Goal: Task Accomplishment & Management: Manage account settings

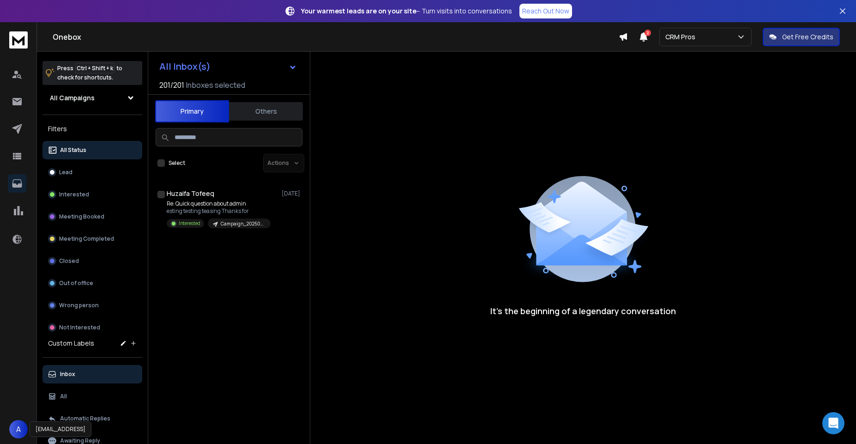
click at [16, 428] on span "A" at bounding box center [18, 429] width 18 height 18
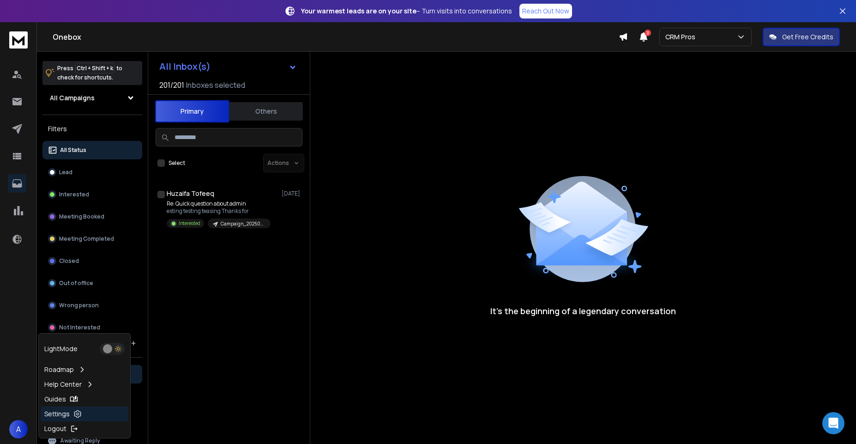
click at [78, 417] on icon at bounding box center [77, 413] width 7 height 7
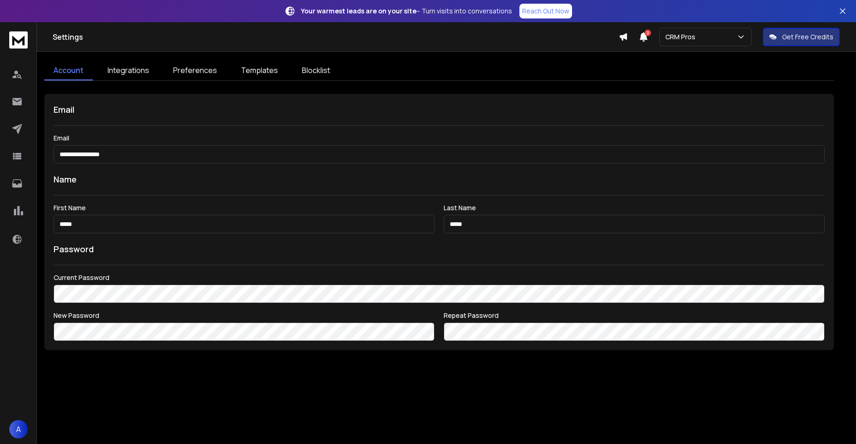
click at [128, 66] on link "Integrations" at bounding box center [128, 70] width 60 height 19
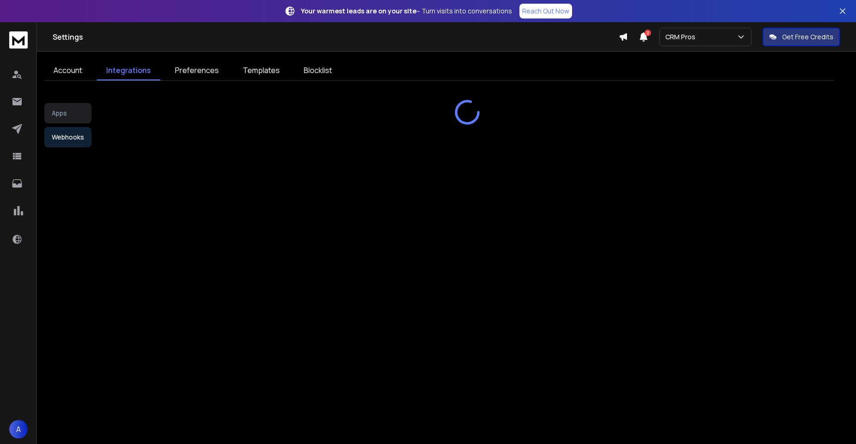
click at [68, 141] on button "Webhooks" at bounding box center [67, 137] width 47 height 20
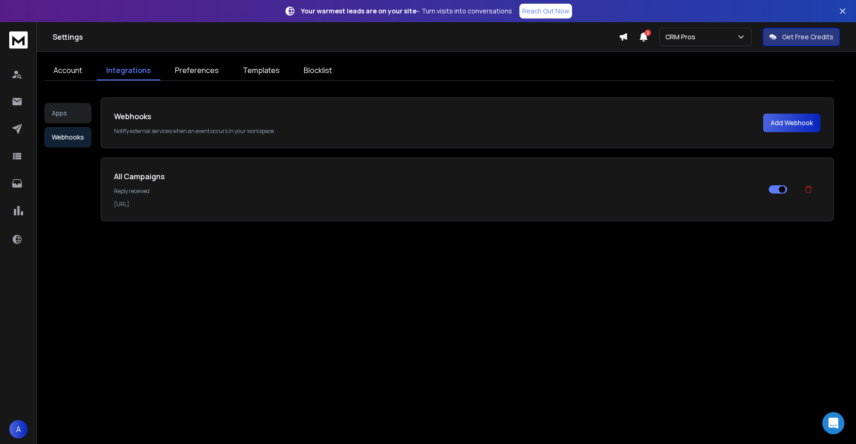
click at [808, 123] on button "Add Webhook" at bounding box center [792, 123] width 57 height 18
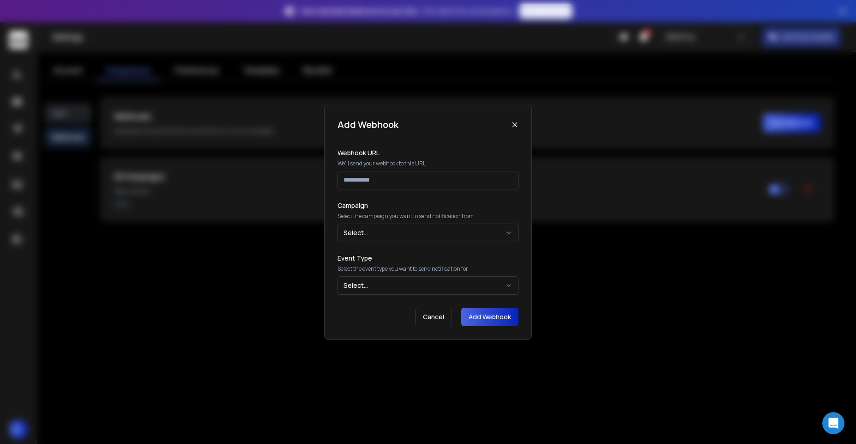
click at [433, 189] on div "**********" at bounding box center [428, 238] width 181 height 176
click at [418, 182] on input at bounding box center [428, 180] width 181 height 18
paste input "**********"
type input "**********"
click at [394, 235] on button "Select..." at bounding box center [428, 233] width 181 height 18
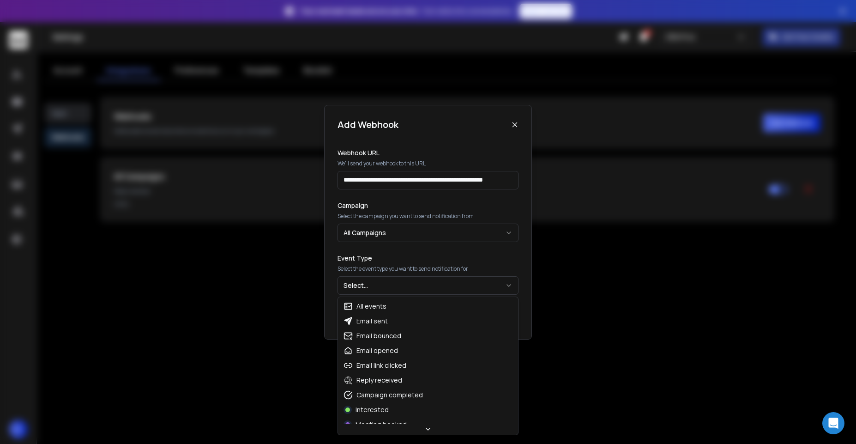
click at [403, 279] on button "Select..." at bounding box center [428, 285] width 181 height 18
click at [409, 289] on button "All events" at bounding box center [428, 285] width 181 height 18
select select "**********"
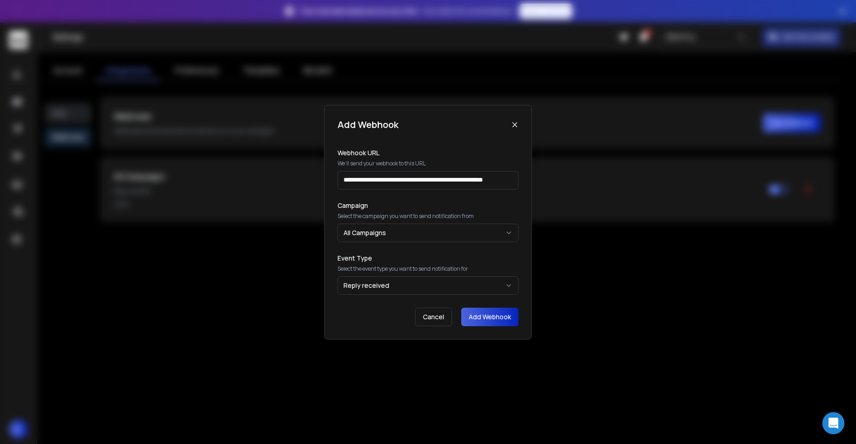
click at [490, 322] on button "Add Webhook" at bounding box center [489, 317] width 57 height 18
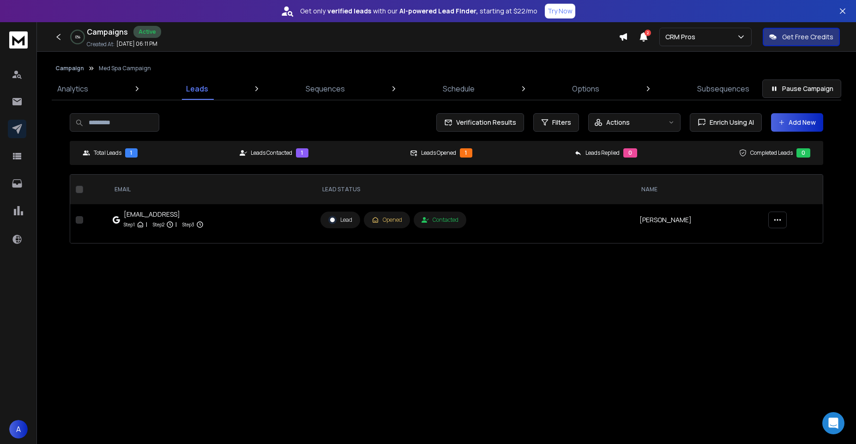
click at [780, 120] on icon at bounding box center [782, 122] width 6 height 6
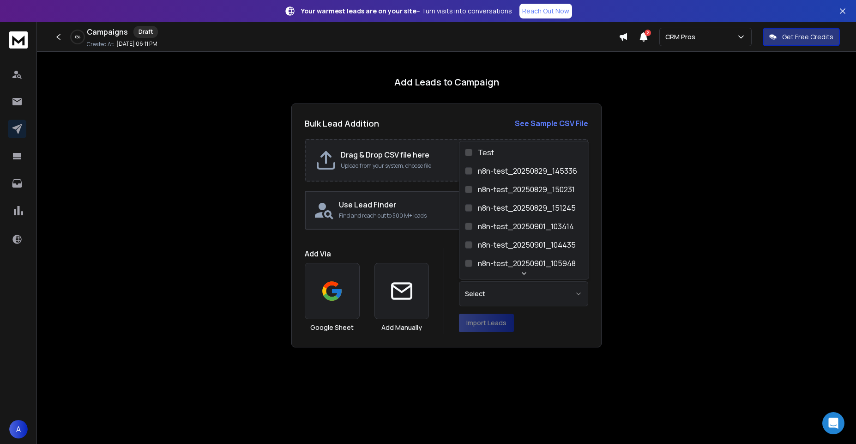
click at [565, 287] on button "Select" at bounding box center [523, 293] width 129 height 25
click at [720, 241] on div "Add Leads to Campaign Bulk Lead Addition See Sample CSV File Drag & Drop CSV fi…" at bounding box center [428, 184] width 856 height 325
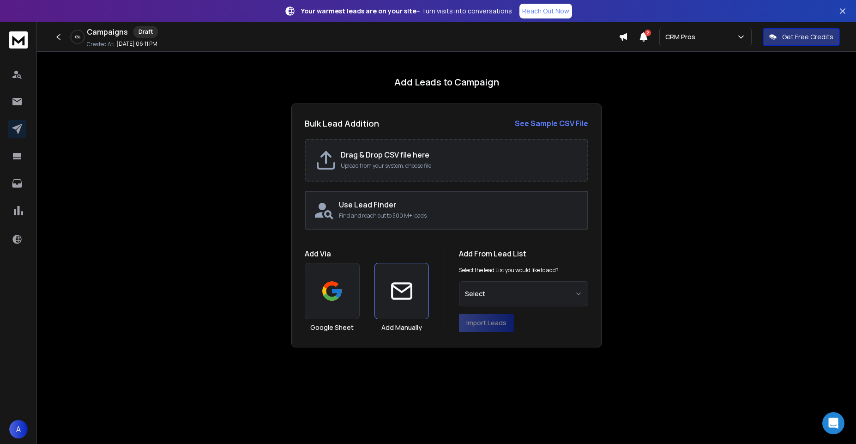
click at [402, 298] on icon at bounding box center [401, 290] width 19 height 15
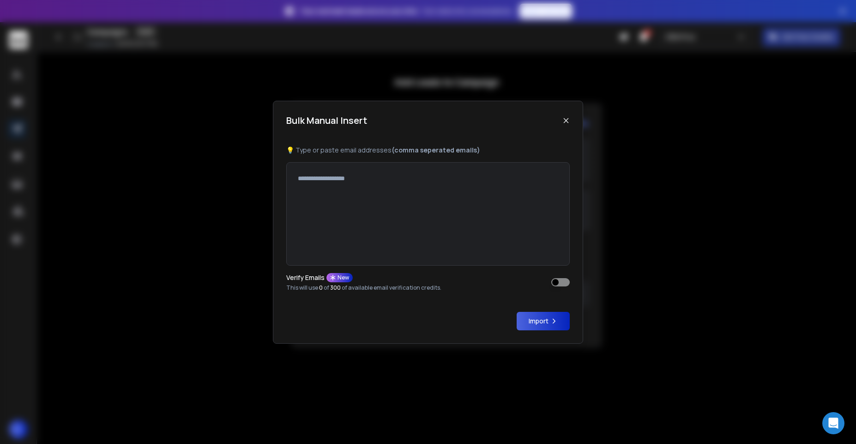
click at [417, 245] on textarea at bounding box center [428, 213] width 284 height 103
click at [565, 118] on icon at bounding box center [566, 120] width 5 height 5
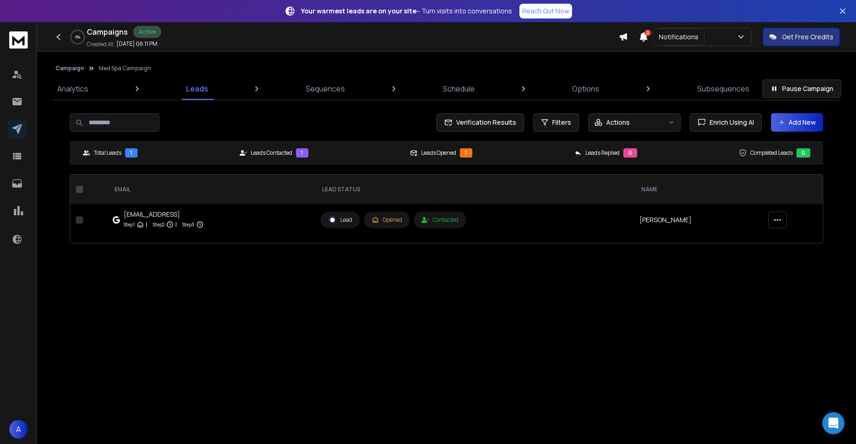
click at [651, 39] on div "2 CRM Pros Get Free Credits" at bounding box center [729, 37] width 221 height 18
click at [649, 40] on icon at bounding box center [643, 36] width 9 height 9
